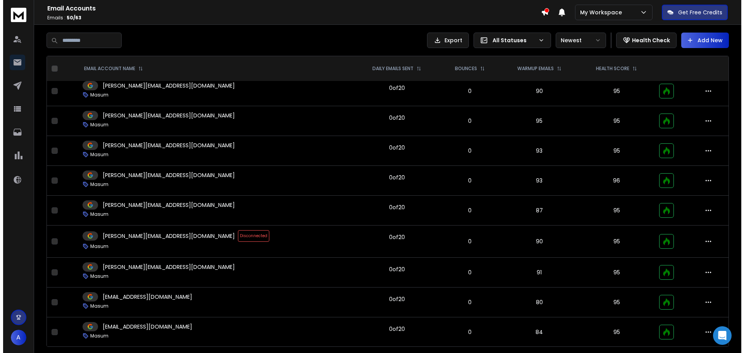
scroll to position [387, 0]
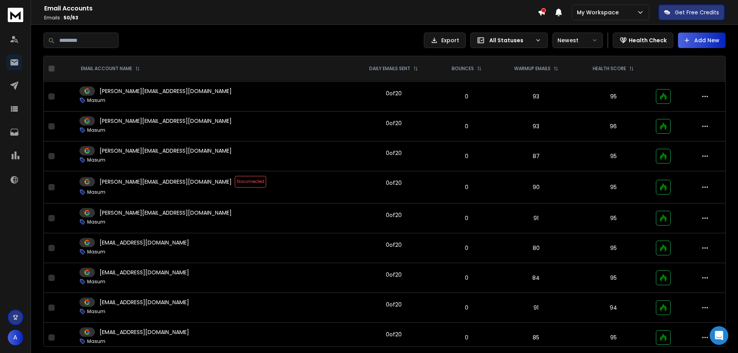
click at [158, 191] on div "Masum" at bounding box center [212, 192] width 267 height 6
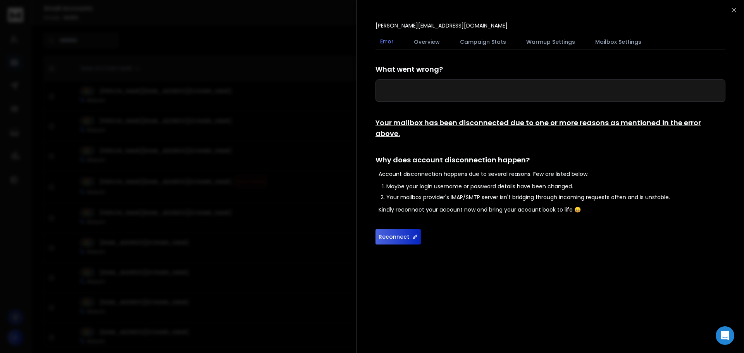
click at [431, 24] on p "[PERSON_NAME][EMAIL_ADDRESS][DOMAIN_NAME]" at bounding box center [441, 26] width 132 height 8
copy p "[PERSON_NAME][EMAIL_ADDRESS][DOMAIN_NAME]"
click at [396, 229] on button "Reconnect" at bounding box center [397, 236] width 45 height 15
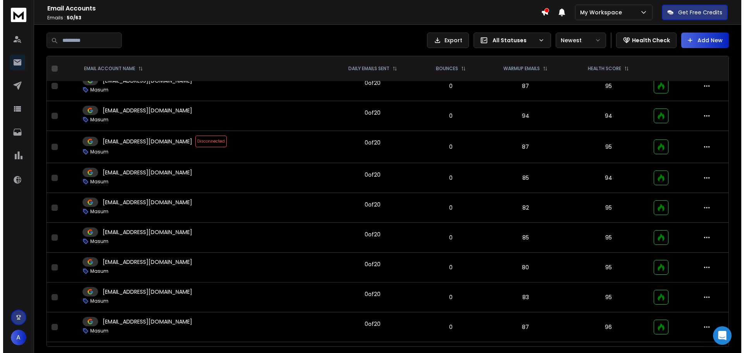
scroll to position [697, 0]
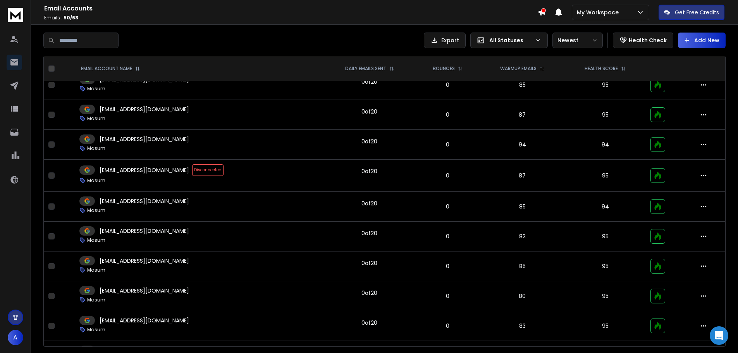
click at [194, 173] on span "Disconnected" at bounding box center [207, 170] width 31 height 12
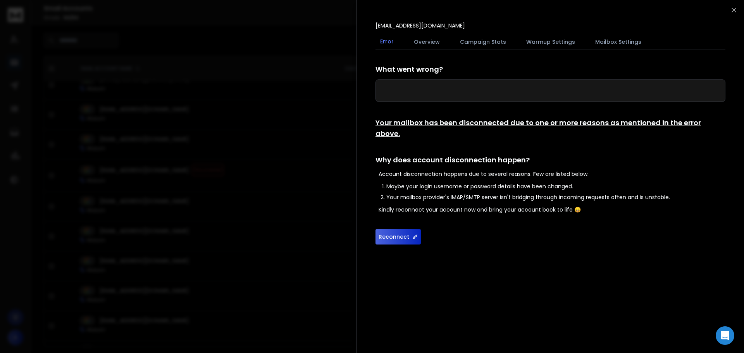
click at [615, 34] on button "Mailbox Settings" at bounding box center [617, 41] width 55 height 17
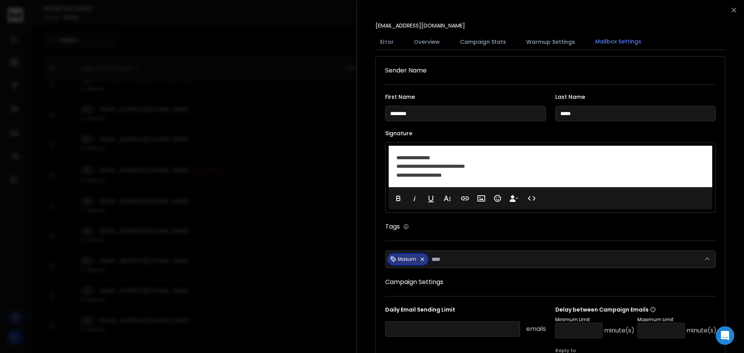
click at [544, 42] on button "Warmup Settings" at bounding box center [550, 41] width 58 height 17
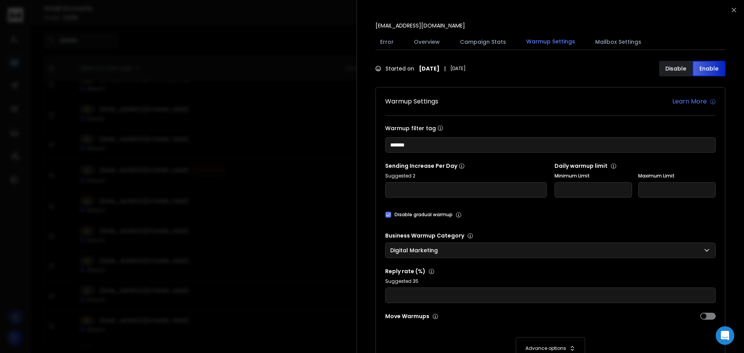
click at [476, 42] on button "Campaign Stats" at bounding box center [482, 41] width 55 height 17
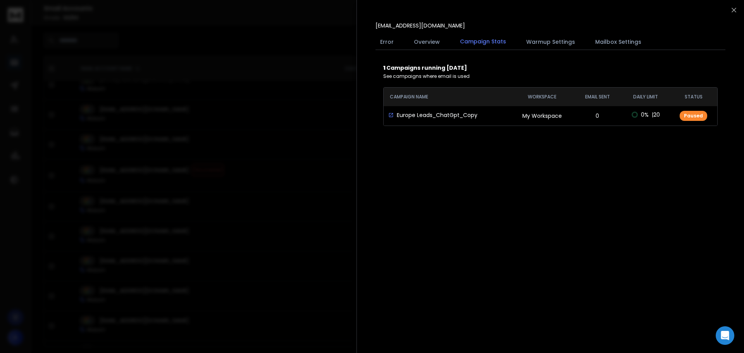
click at [429, 38] on button "Overview" at bounding box center [426, 41] width 35 height 17
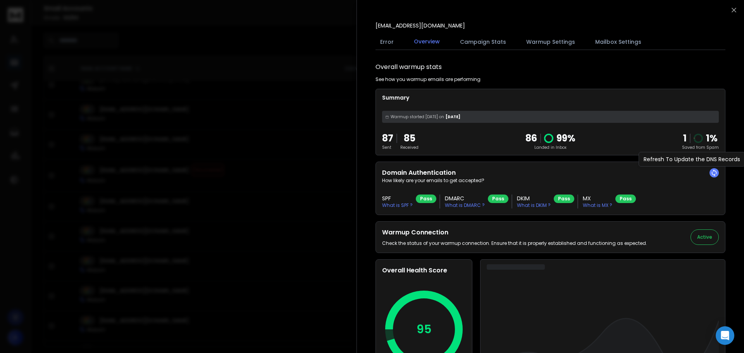
click at [712, 173] on icon at bounding box center [714, 172] width 5 height 7
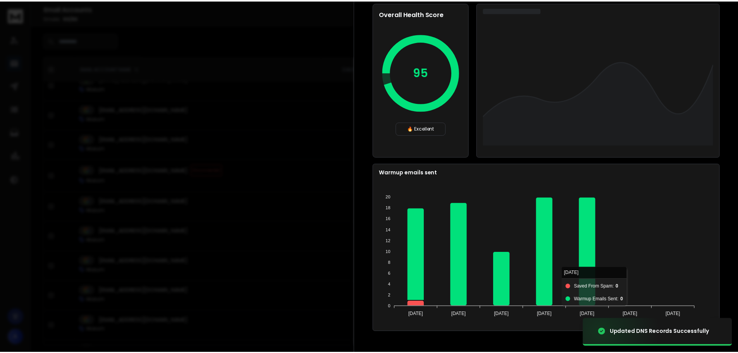
scroll to position [258, 0]
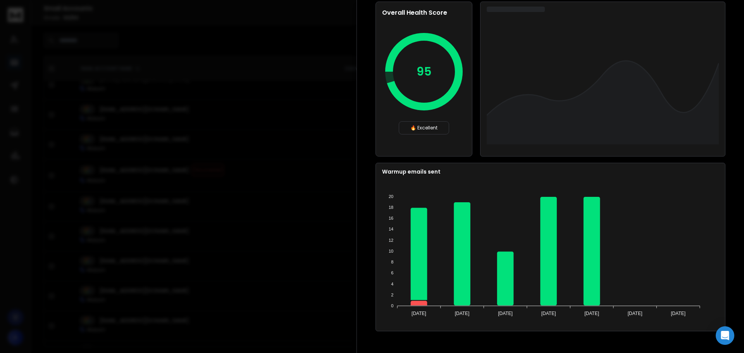
click at [265, 226] on div at bounding box center [372, 176] width 744 height 353
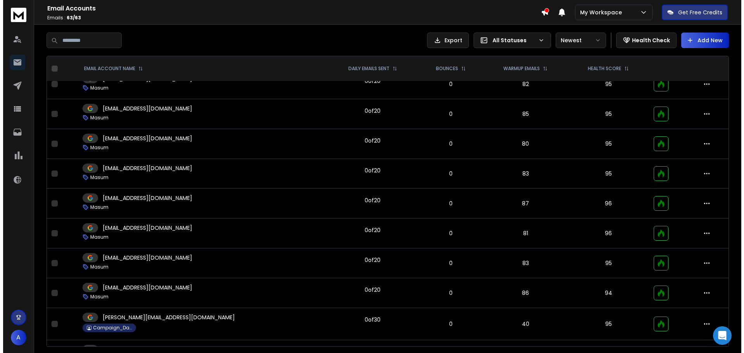
scroll to position [718, 0]
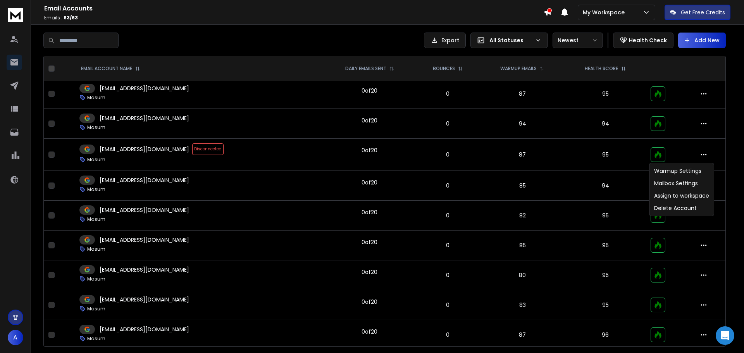
click at [700, 152] on icon at bounding box center [703, 154] width 7 height 7
click at [201, 148] on span "Disconnected" at bounding box center [207, 149] width 31 height 12
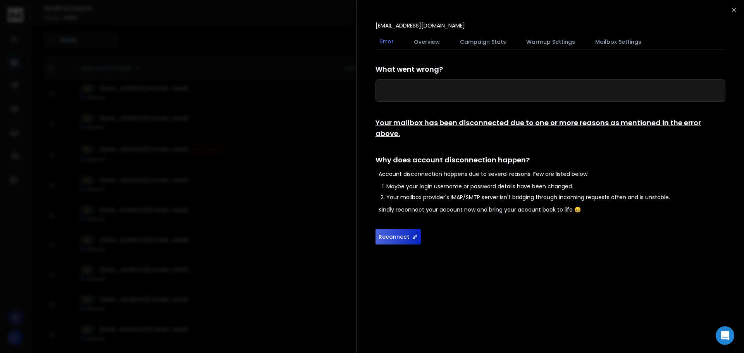
click at [400, 229] on button "Reconnect" at bounding box center [397, 236] width 45 height 15
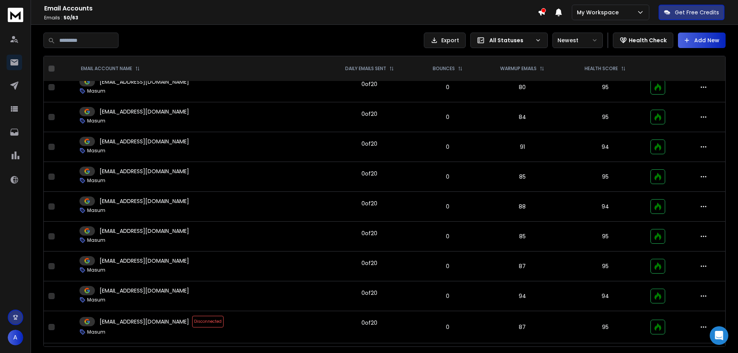
scroll to position [697, 0]
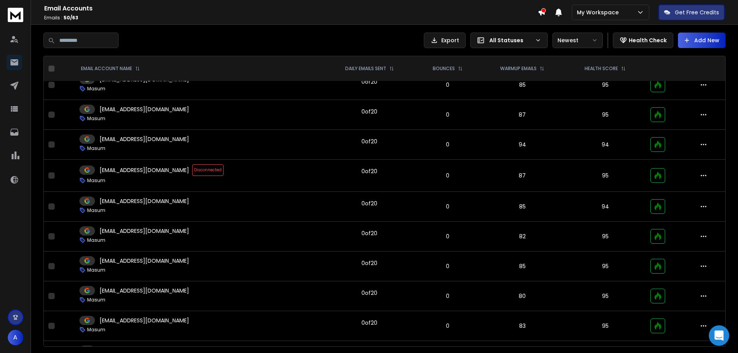
click at [716, 336] on icon "Open Intercom Messenger" at bounding box center [718, 335] width 9 height 10
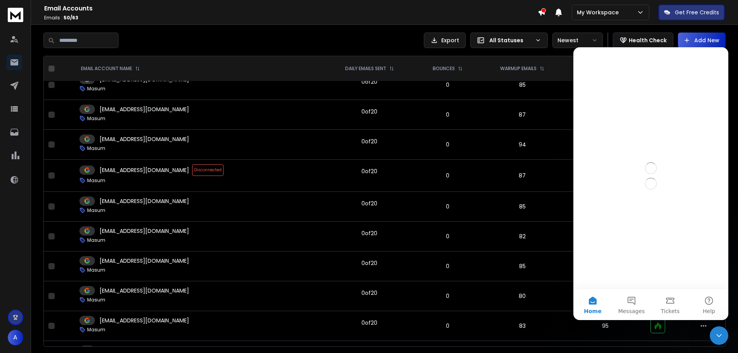
scroll to position [0, 0]
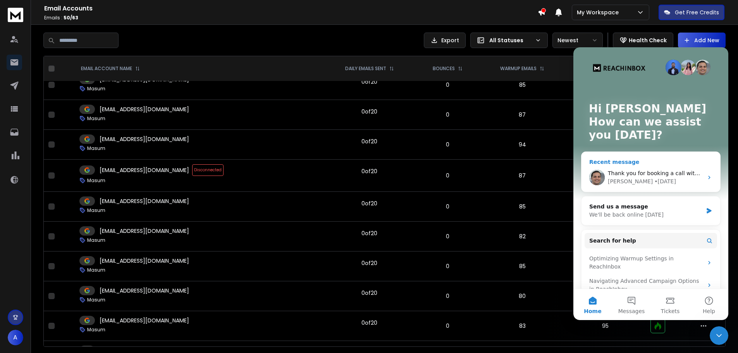
click at [650, 175] on span "Thank you for booking a call with us. We're excited to speak with you!" at bounding box center [703, 173] width 191 height 6
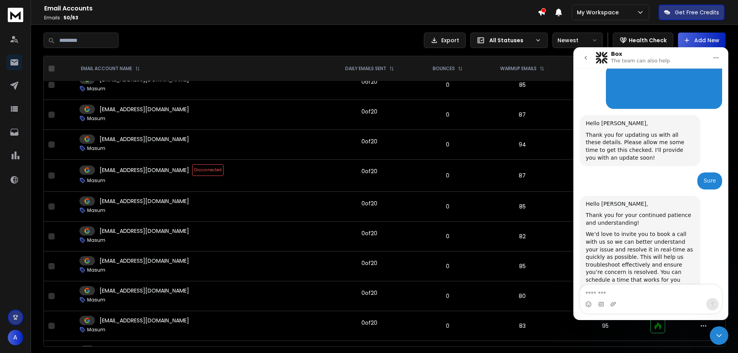
scroll to position [1599, 0]
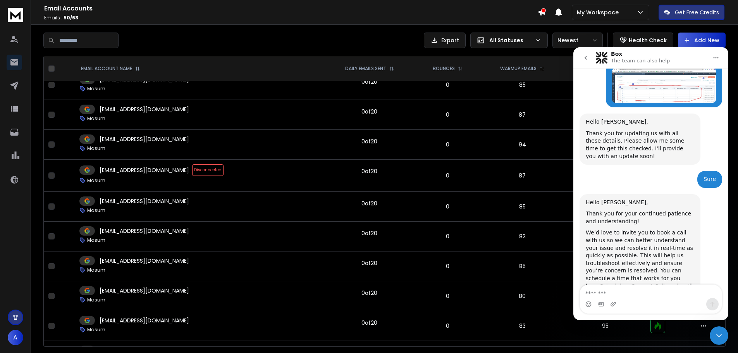
click at [642, 294] on textarea "Message…" at bounding box center [651, 291] width 142 height 13
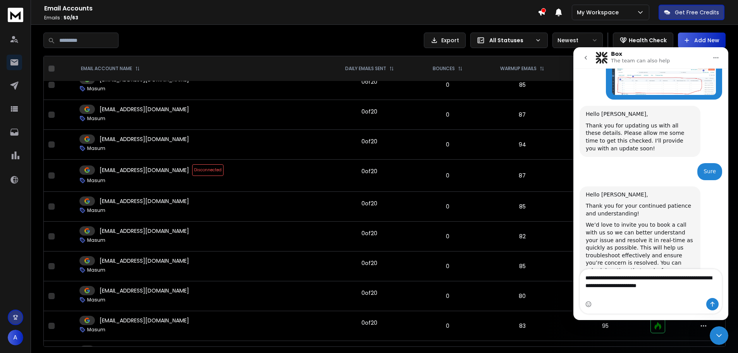
type textarea "**********"
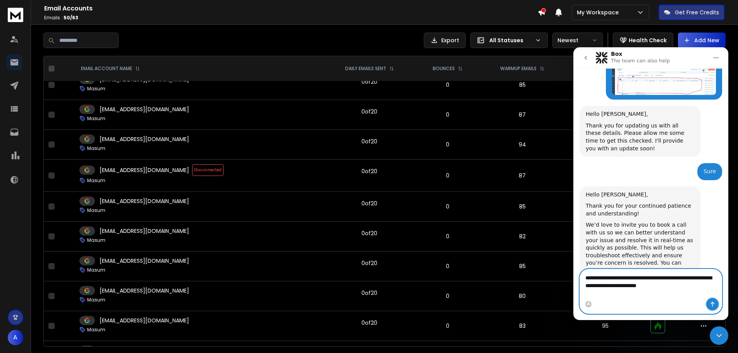
click at [714, 305] on icon "Send a message…" at bounding box center [712, 304] width 6 height 6
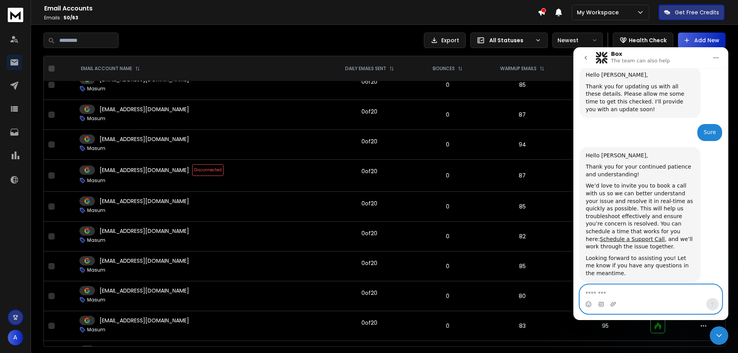
scroll to position [1648, 0]
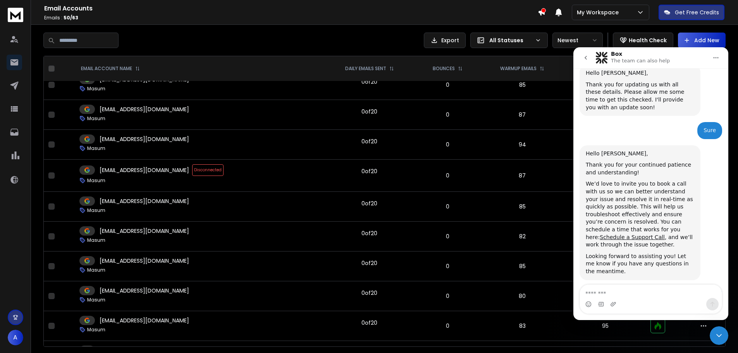
click at [718, 335] on icon "Close Intercom Messenger" at bounding box center [718, 335] width 9 height 9
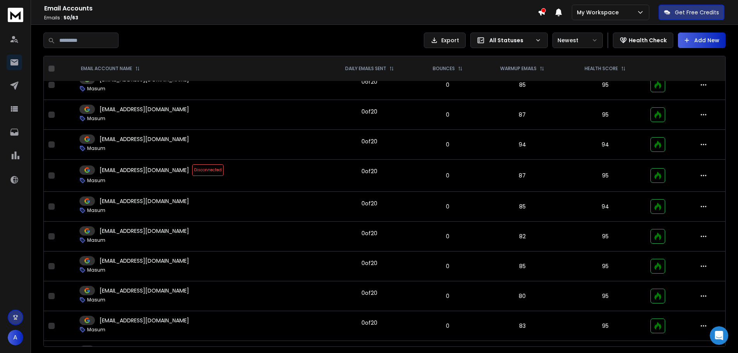
click at [716, 335] on icon "Open Intercom Messenger" at bounding box center [719, 335] width 13 height 13
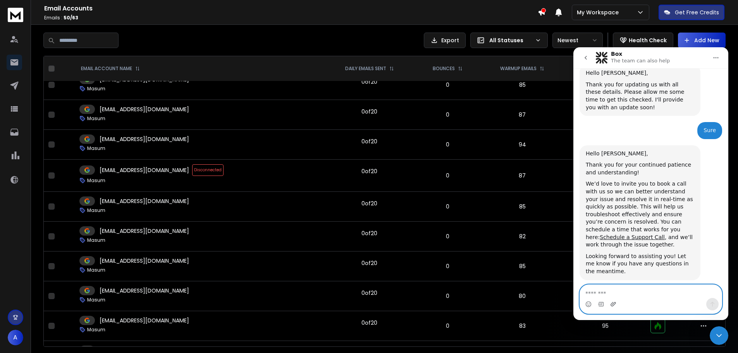
click at [612, 306] on icon "Upload attachment" at bounding box center [613, 304] width 6 height 6
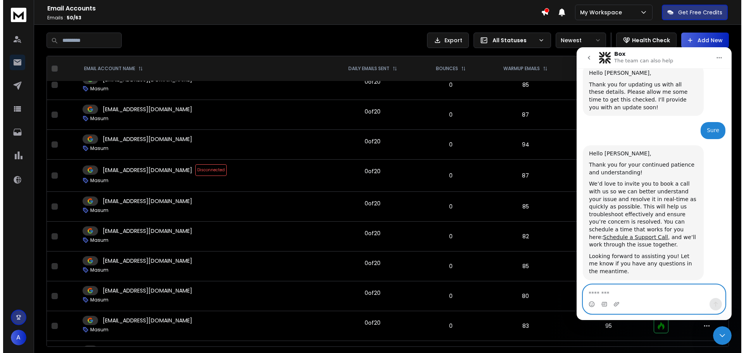
scroll to position [1686, 0]
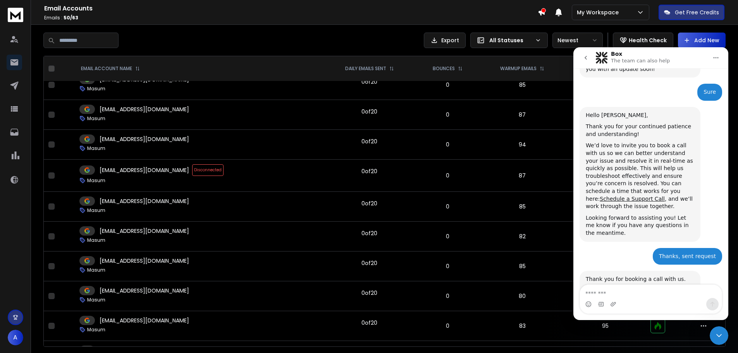
click at [720, 335] on icon "Close Intercom Messenger" at bounding box center [718, 335] width 5 height 3
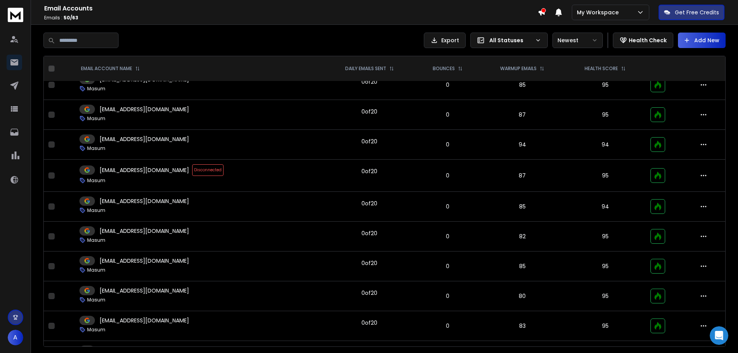
click at [154, 175] on div "amasum@trafficuplifts.com Disconnected" at bounding box center [198, 170] width 239 height 12
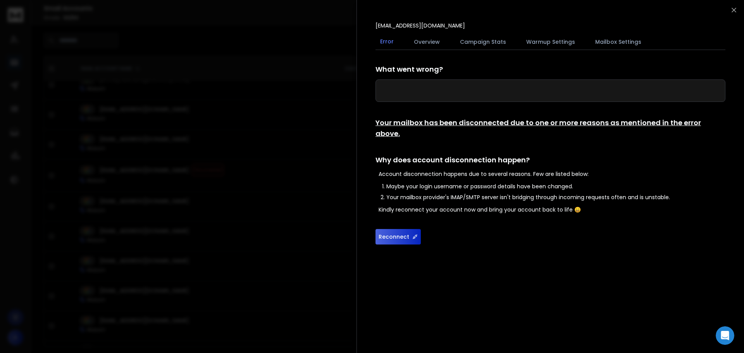
click at [394, 229] on button "Reconnect" at bounding box center [397, 236] width 45 height 15
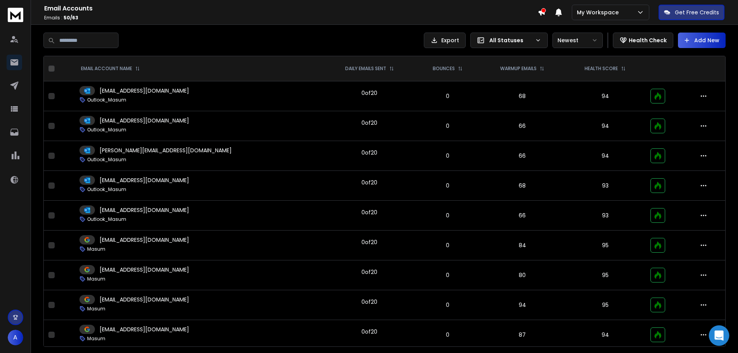
click at [718, 335] on icon "Open Intercom Messenger" at bounding box center [718, 335] width 9 height 10
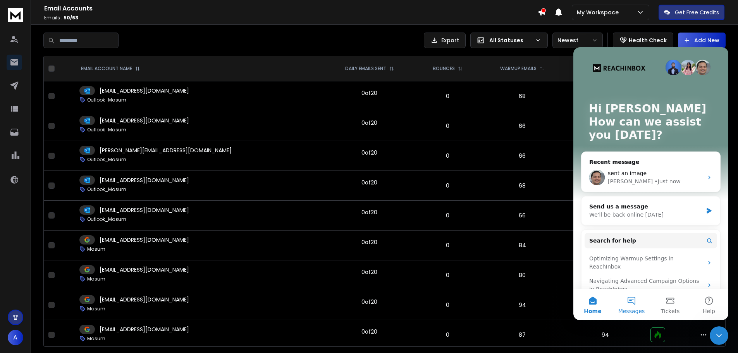
click at [635, 306] on button "Messages" at bounding box center [631, 304] width 39 height 31
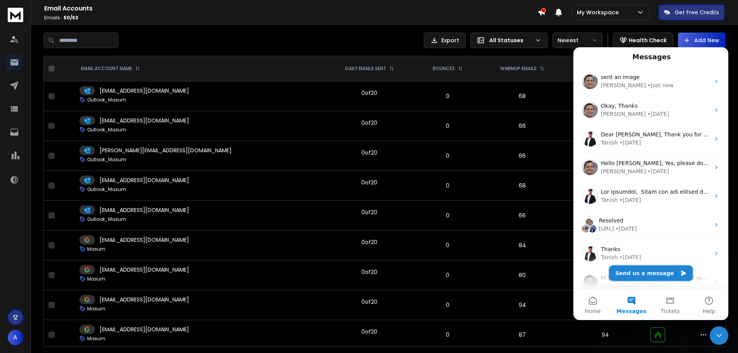
click at [654, 270] on button "Send us a message" at bounding box center [651, 272] width 84 height 15
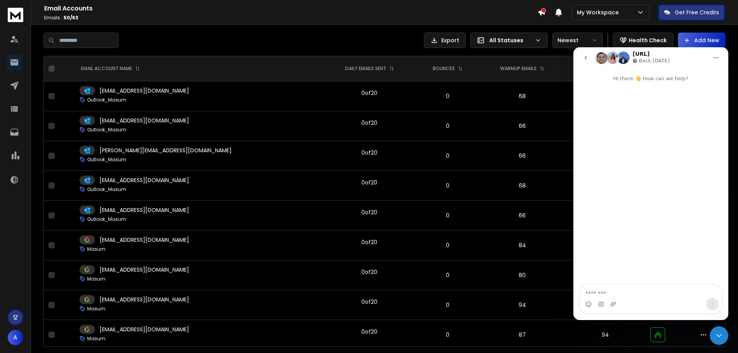
click at [583, 56] on icon "go back" at bounding box center [586, 58] width 6 height 6
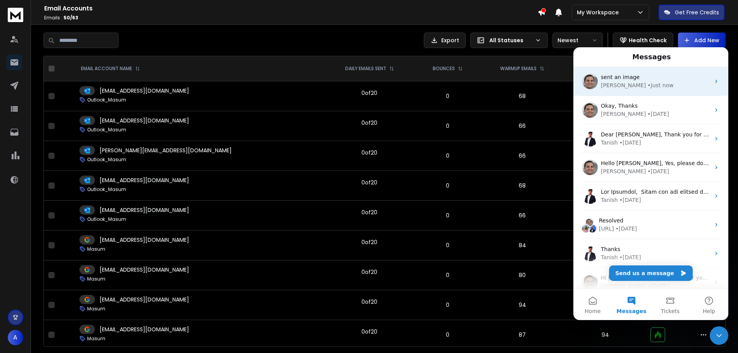
click at [647, 88] on div "• Just now" at bounding box center [660, 85] width 26 height 8
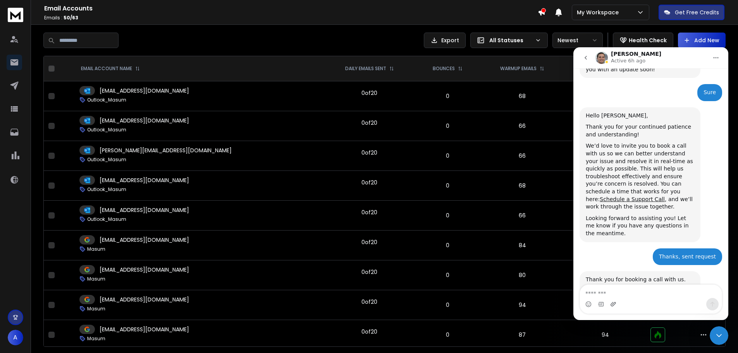
scroll to position [1686, 0]
click at [614, 304] on icon "Upload attachment" at bounding box center [613, 304] width 6 height 6
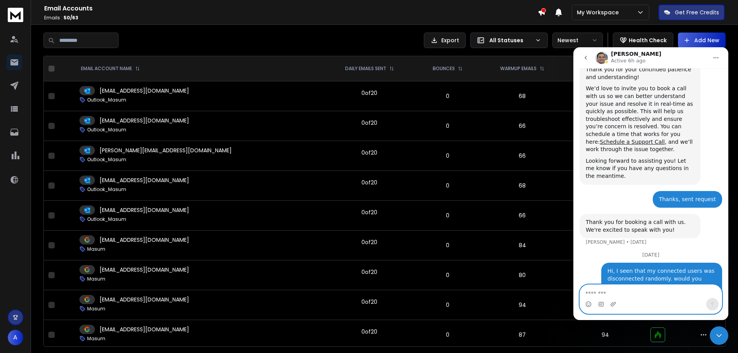
scroll to position [1750, 0]
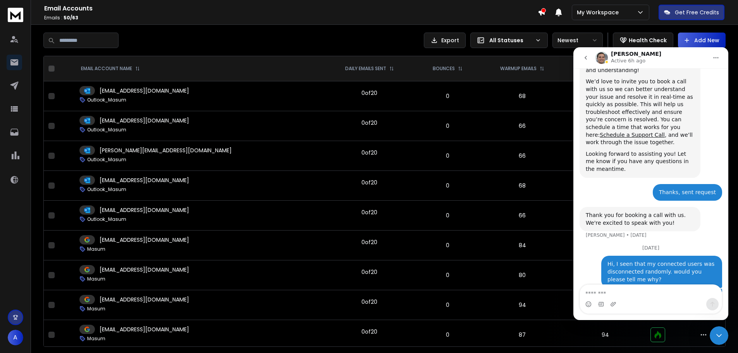
click at [720, 339] on icon "Close Intercom Messenger" at bounding box center [718, 335] width 9 height 9
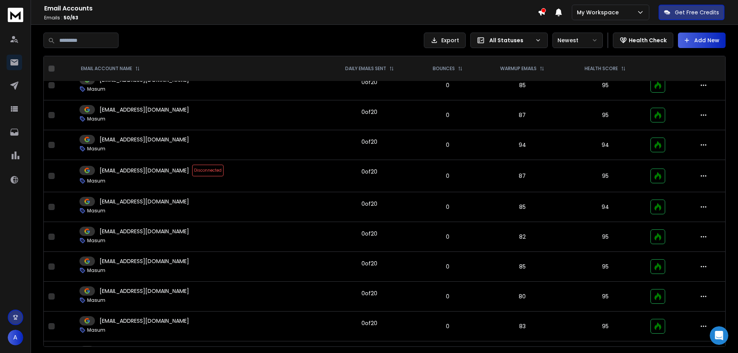
scroll to position [697, 0]
